Goal: Navigation & Orientation: Find specific page/section

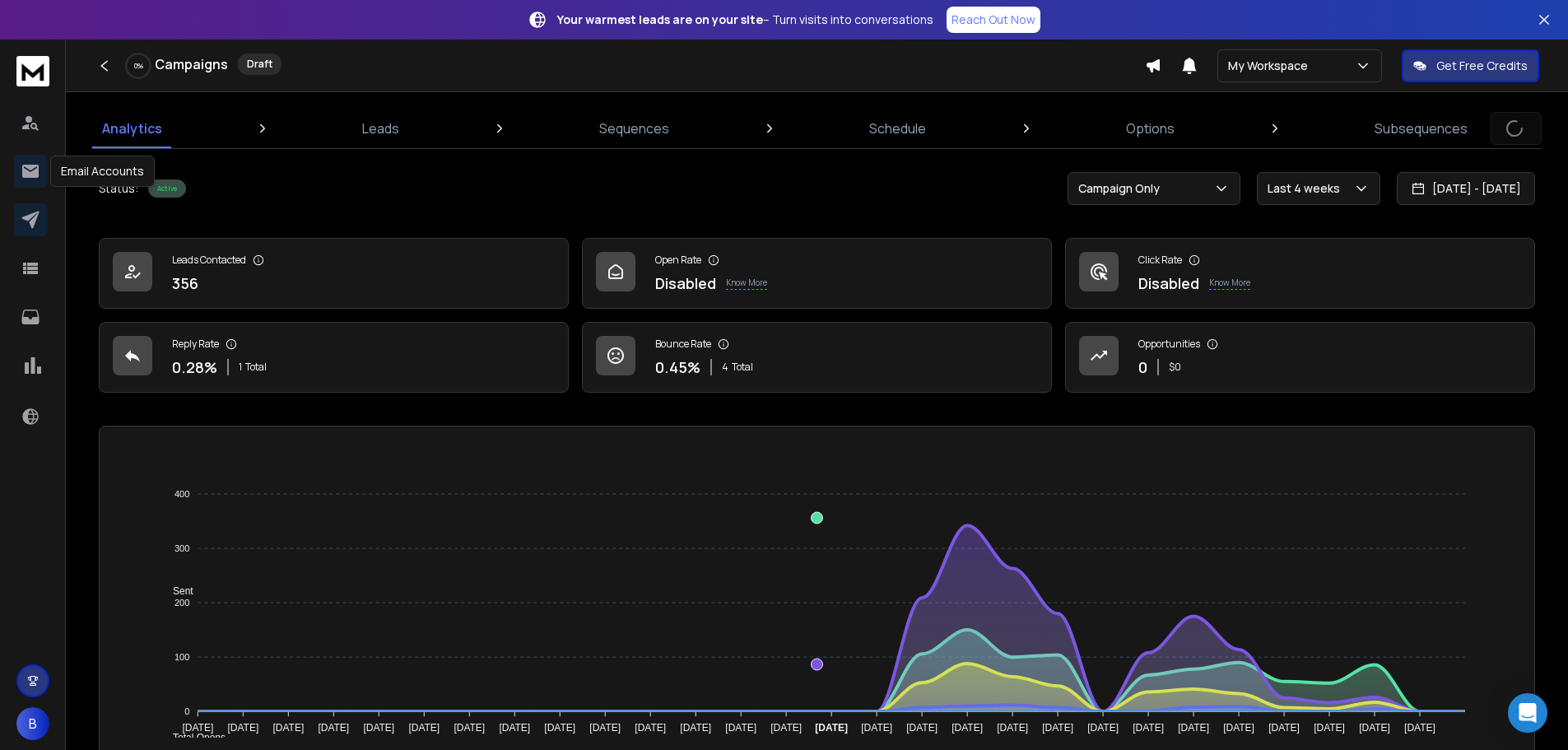
click at [29, 161] on icon at bounding box center [30, 171] width 20 height 20
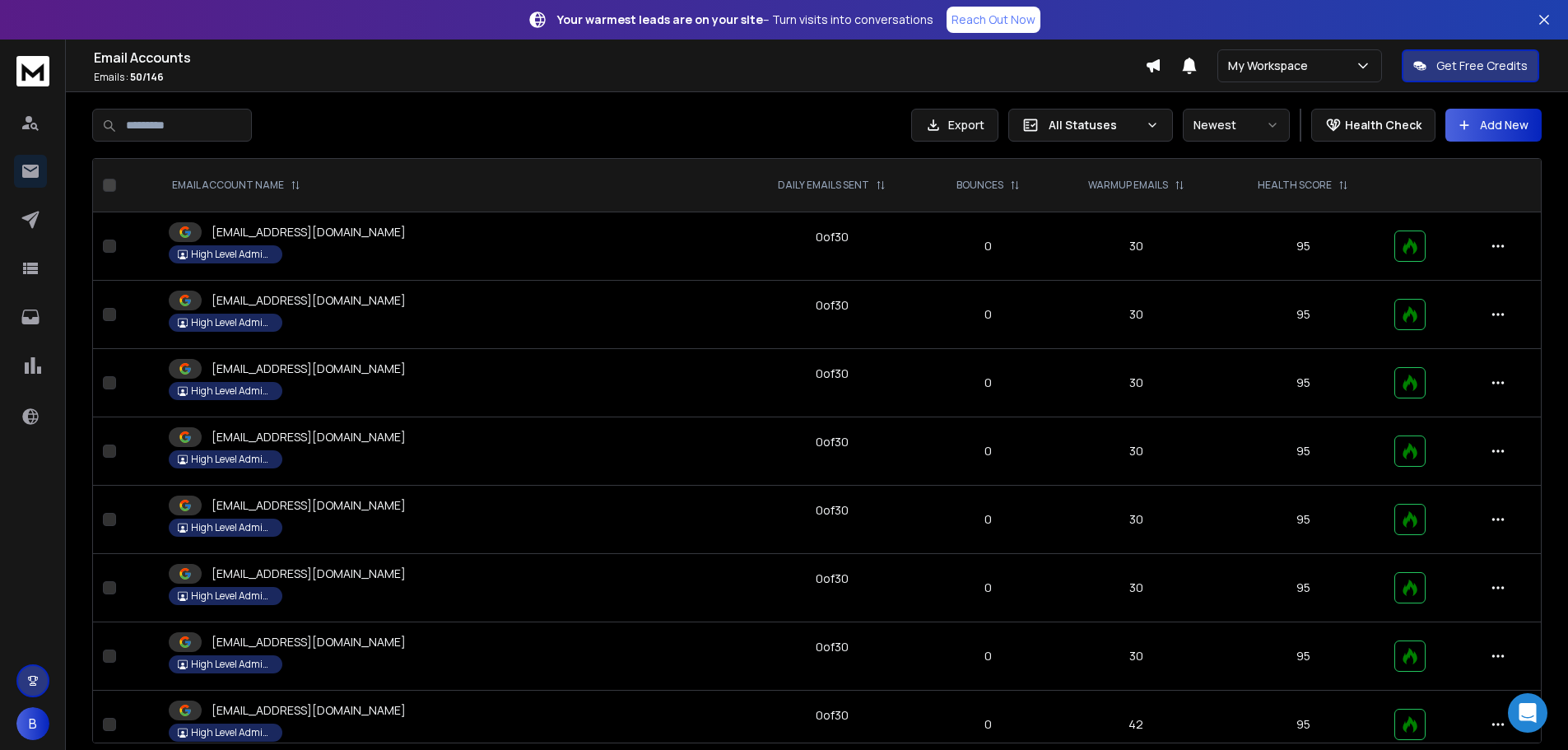
click at [21, 139] on div at bounding box center [33, 125] width 38 height 39
click at [26, 210] on icon at bounding box center [30, 220] width 20 height 20
